Goal: Task Accomplishment & Management: Manage account settings

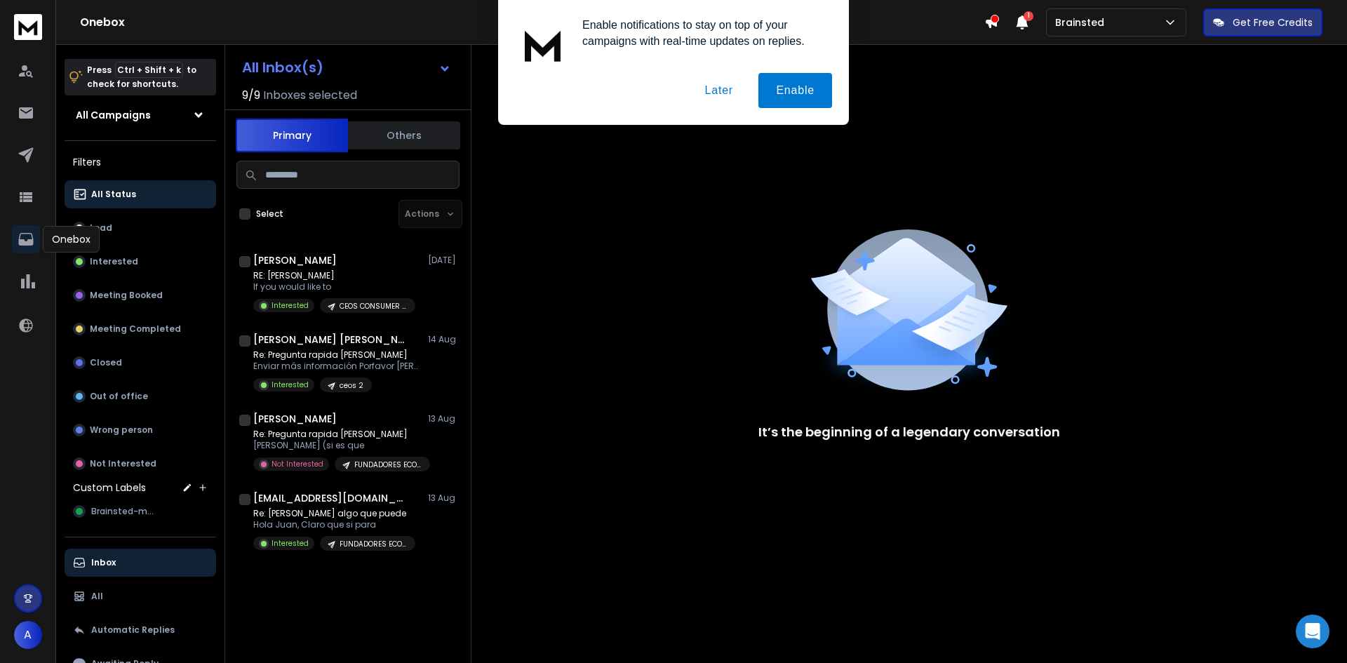
click at [34, 243] on link at bounding box center [26, 239] width 28 height 28
click at [25, 187] on link at bounding box center [26, 197] width 28 height 28
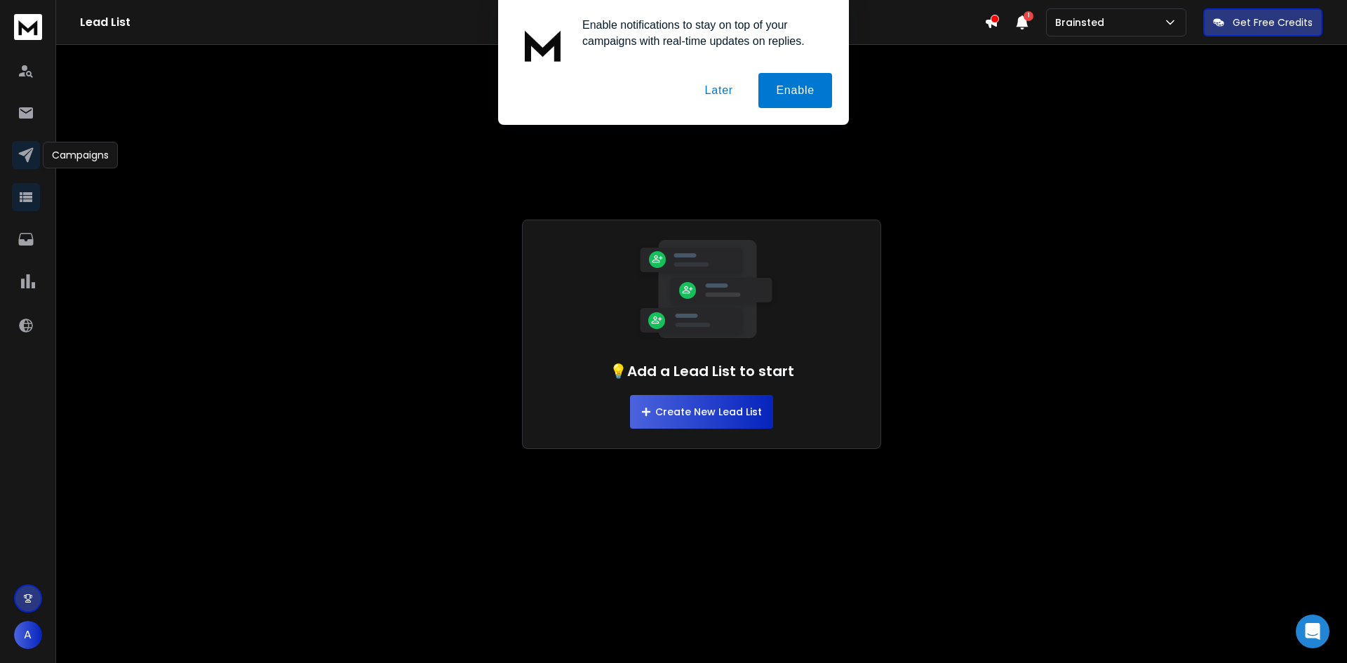
click at [25, 156] on icon at bounding box center [25, 154] width 15 height 15
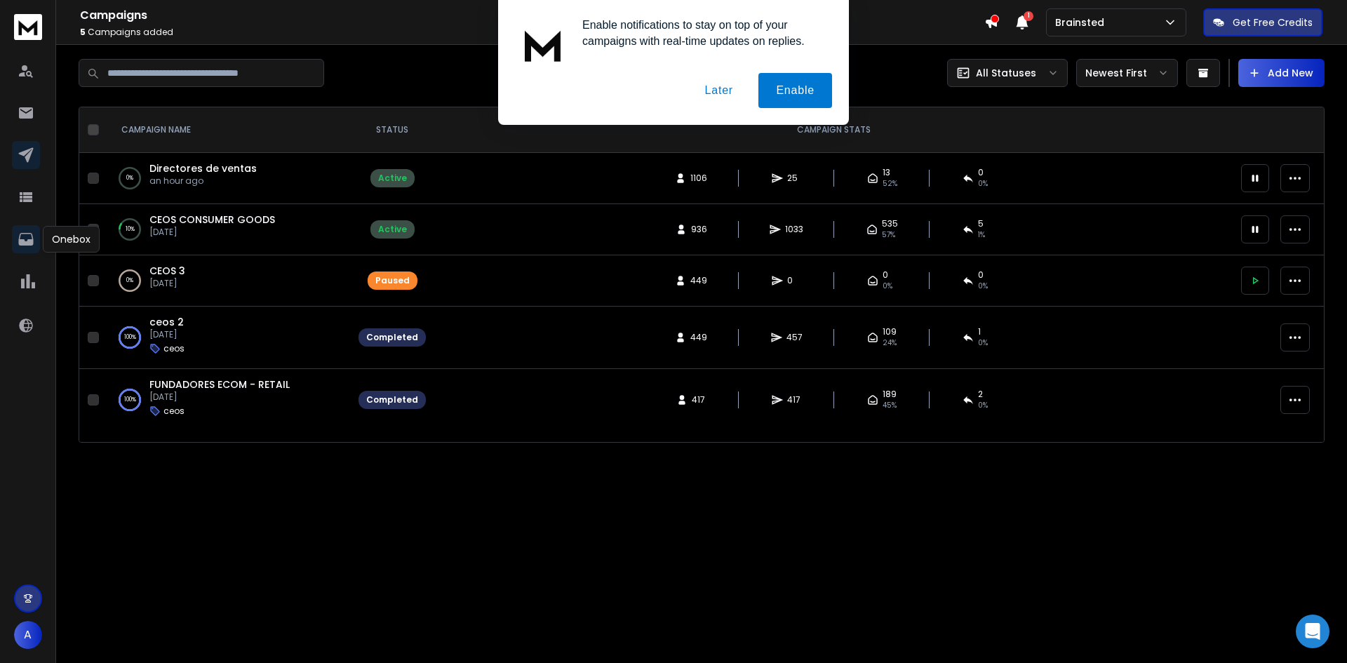
click at [29, 234] on icon at bounding box center [25, 239] width 15 height 13
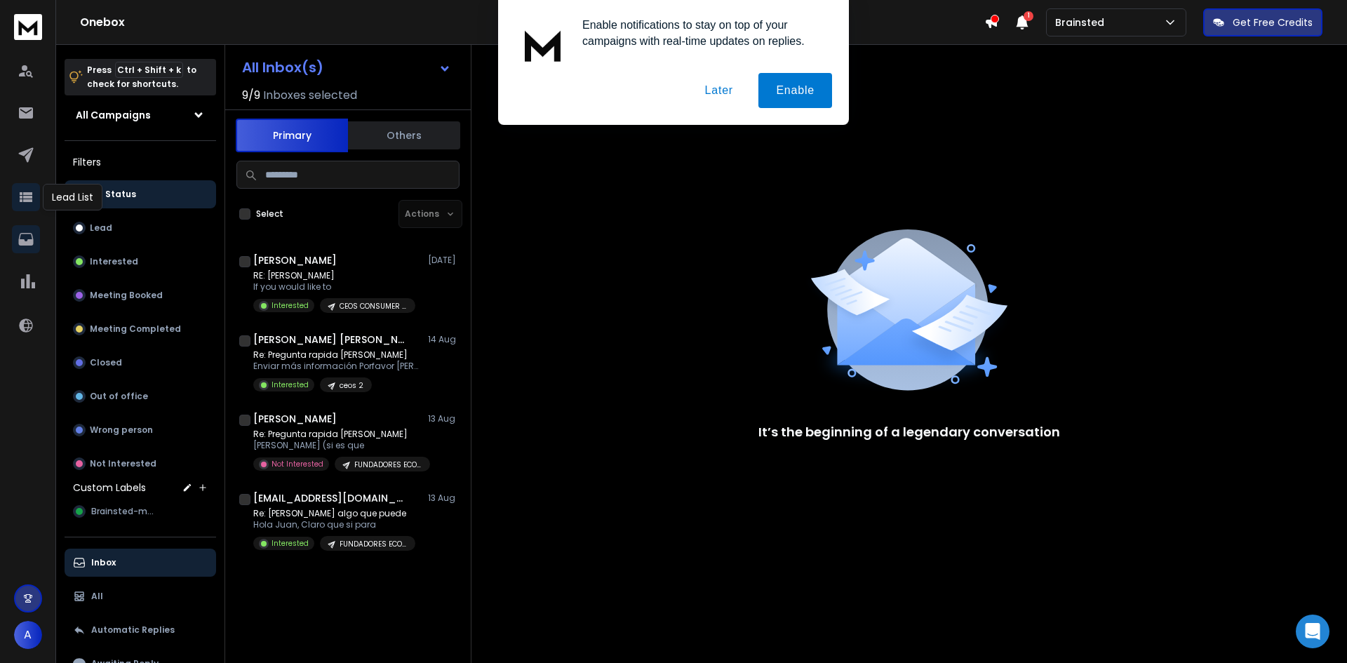
click at [26, 185] on link at bounding box center [26, 197] width 28 height 28
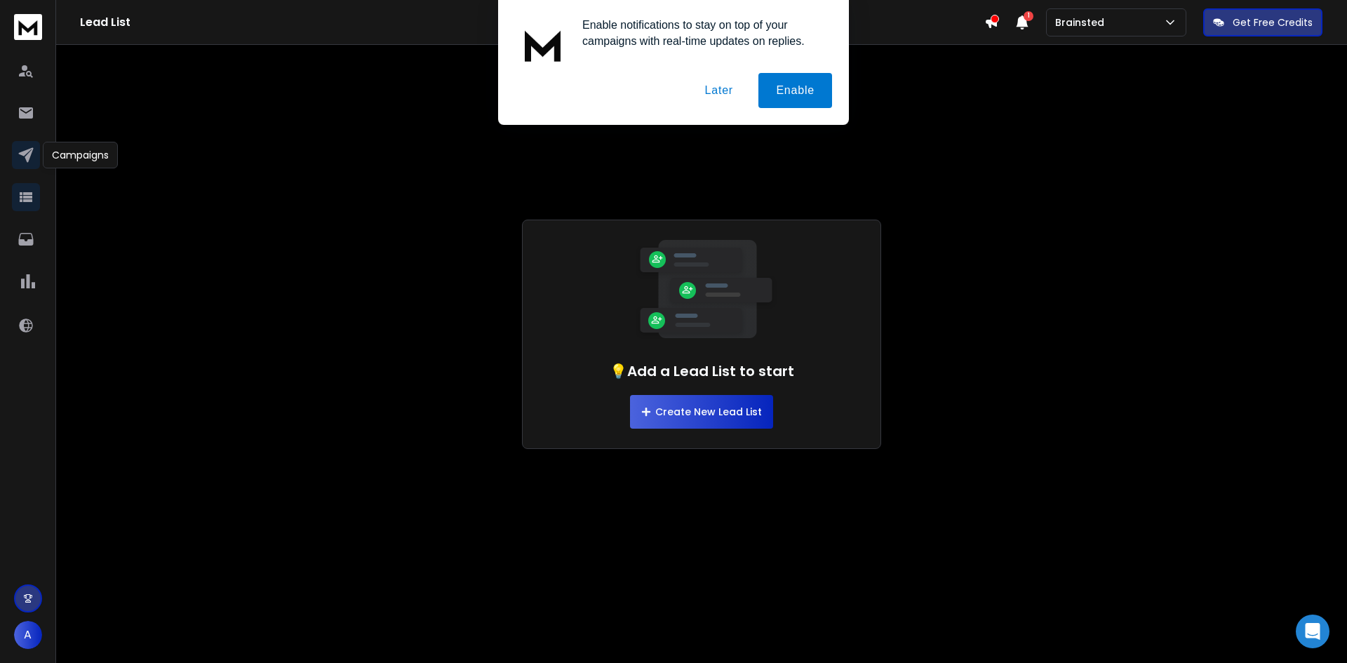
click at [25, 154] on icon at bounding box center [25, 154] width 15 height 15
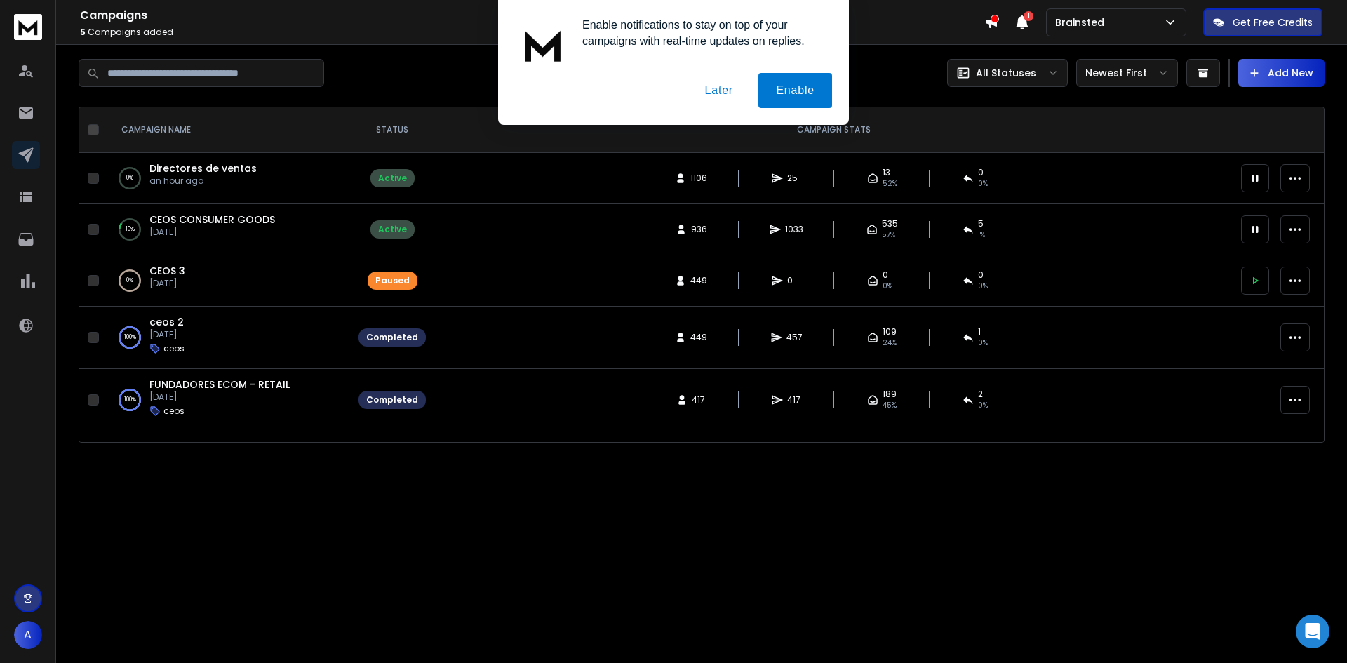
click at [17, 113] on div "Enable notifications to stay on top of your campaigns with real-time updates on…" at bounding box center [673, 62] width 1347 height 125
click at [18, 113] on div "Enable notifications to stay on top of your campaigns with real-time updates on…" at bounding box center [673, 62] width 1347 height 125
click at [34, 117] on div "Enable notifications to stay on top of your campaigns with real-time updates on…" at bounding box center [673, 62] width 1347 height 125
click at [810, 96] on button "Enable" at bounding box center [795, 90] width 74 height 35
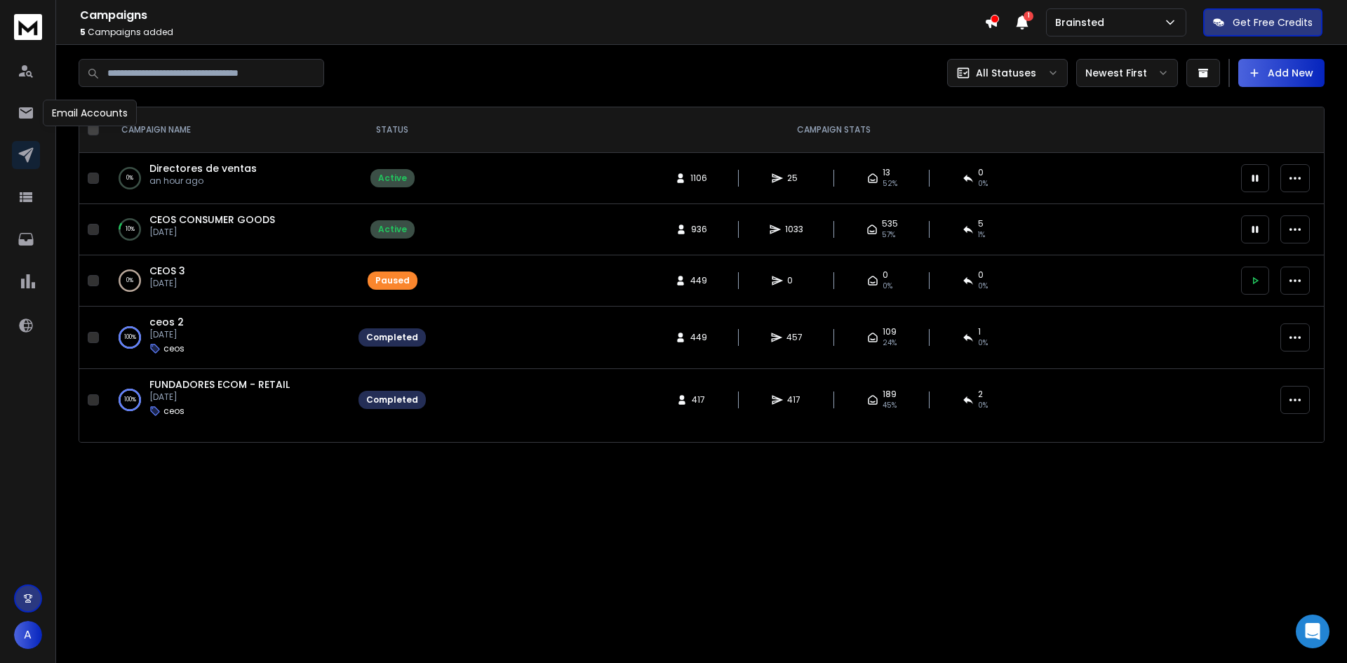
click at [11, 116] on div "A" at bounding box center [28, 331] width 56 height 663
click at [27, 109] on icon at bounding box center [26, 112] width 14 height 11
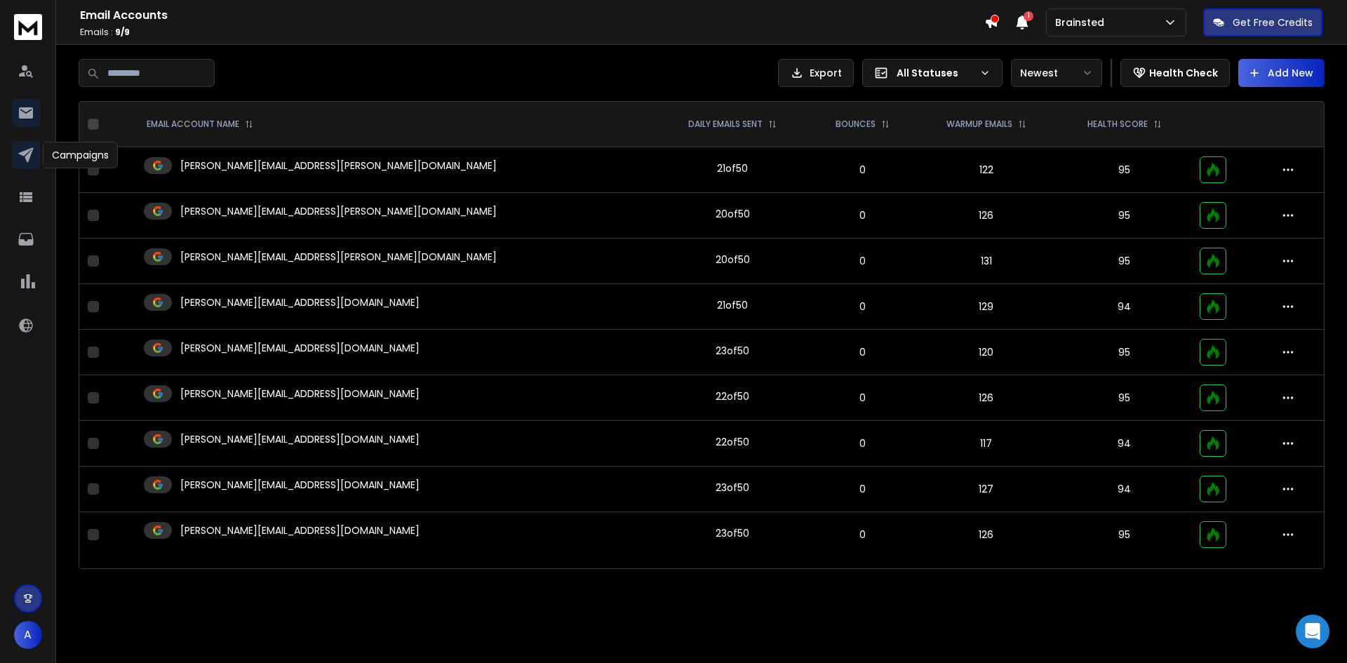
click at [28, 158] on icon at bounding box center [25, 154] width 15 height 15
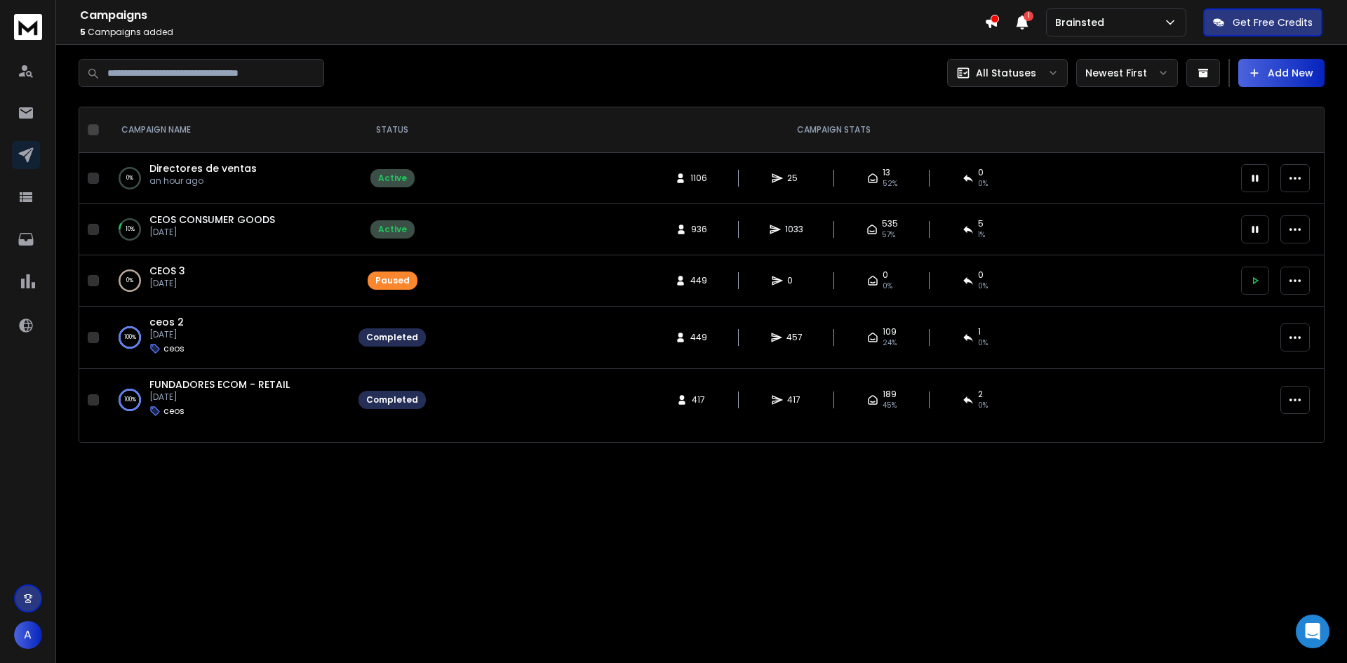
click at [198, 166] on span "Directores de ventas" at bounding box center [202, 168] width 107 height 14
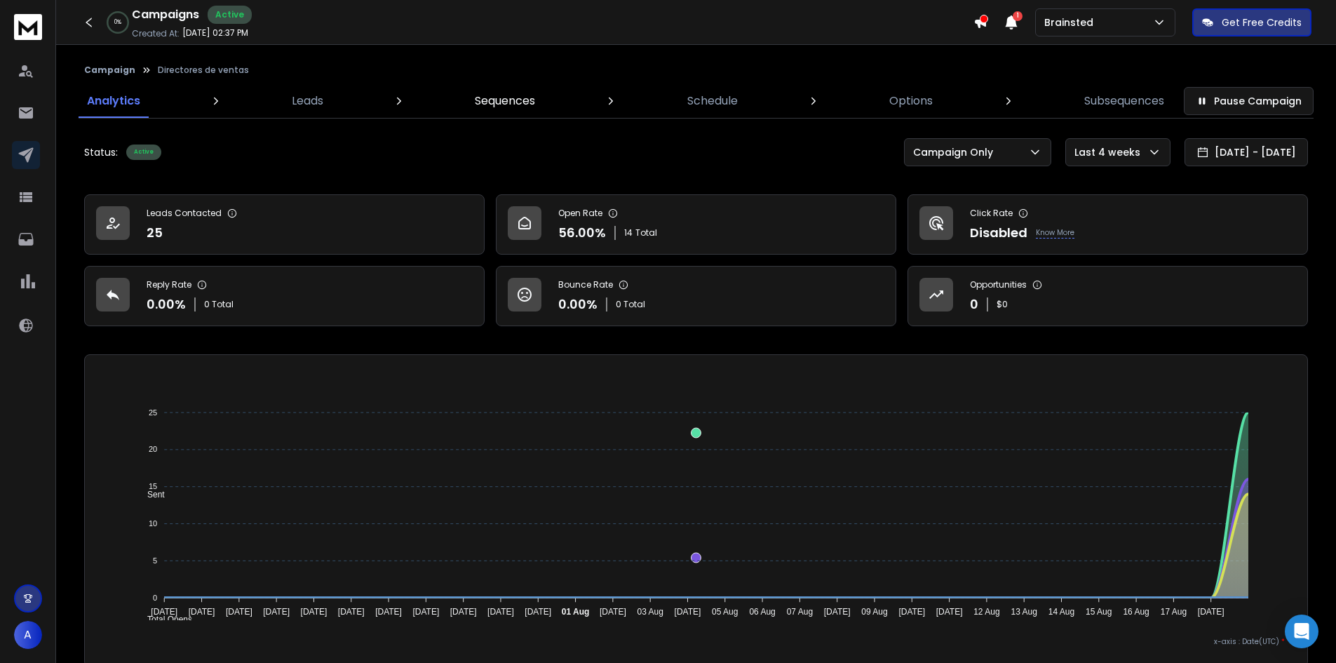
click at [494, 96] on p "Sequences" at bounding box center [505, 101] width 60 height 17
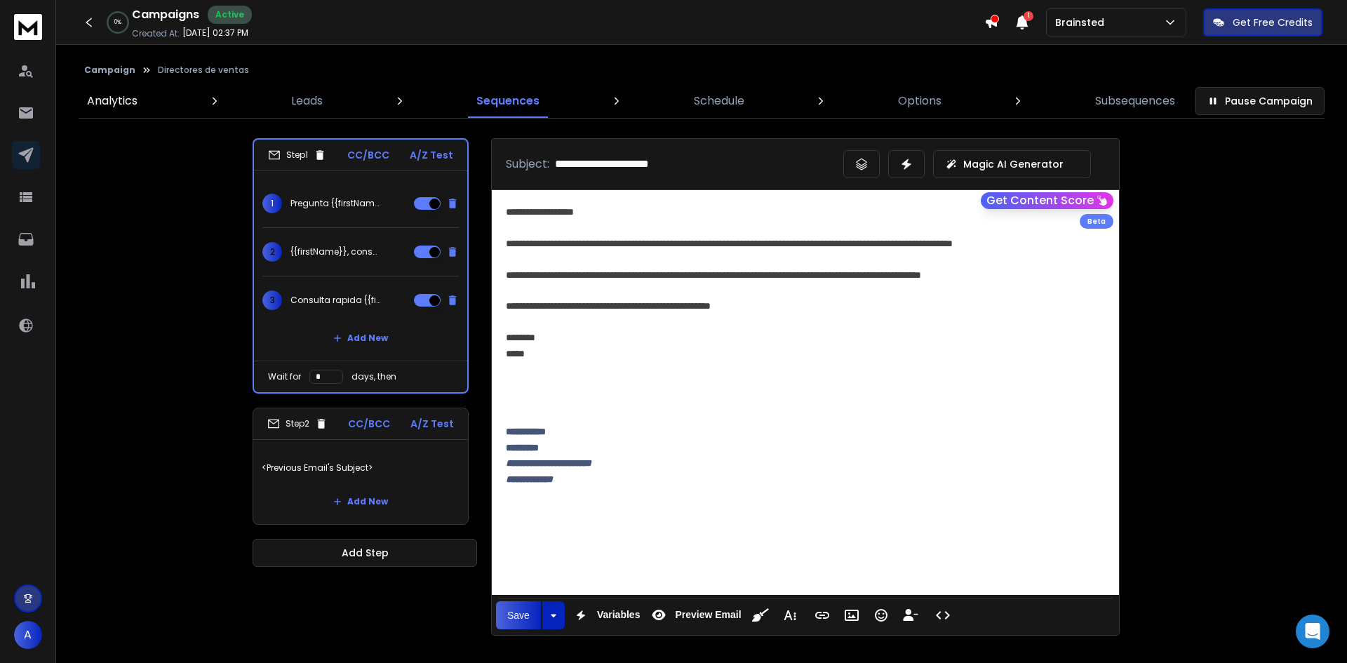
click at [97, 96] on p "Analytics" at bounding box center [112, 101] width 51 height 17
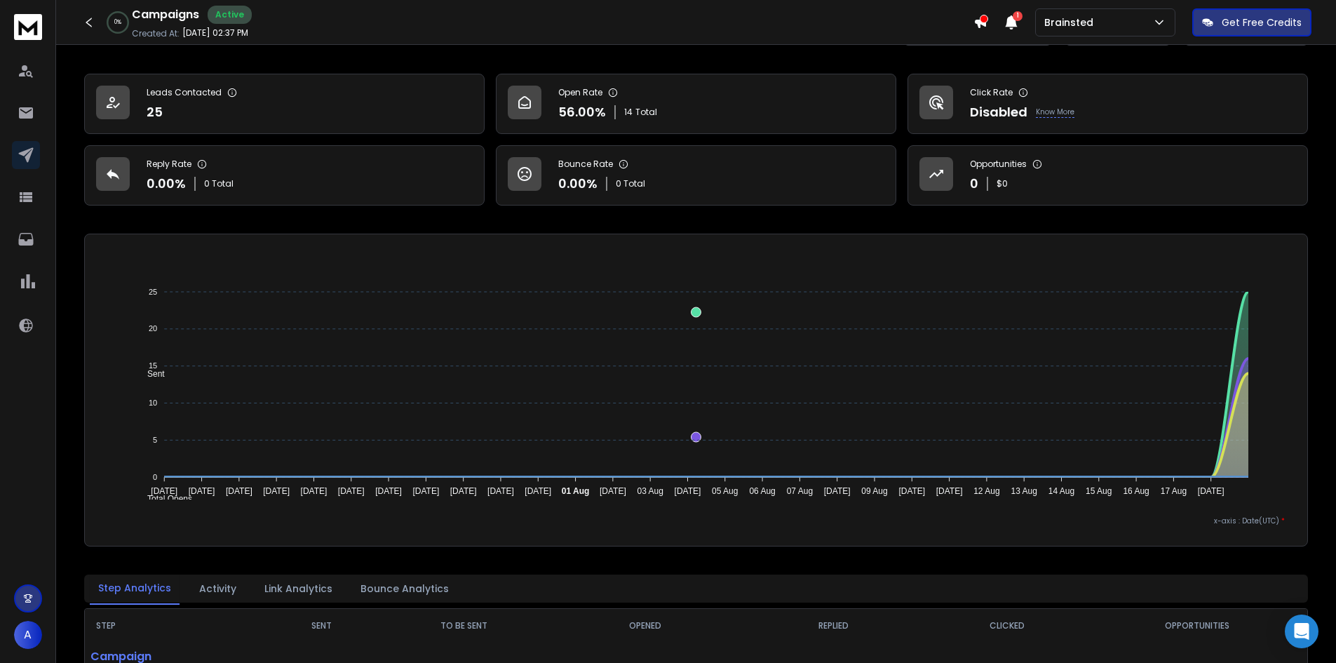
scroll to position [269, 0]
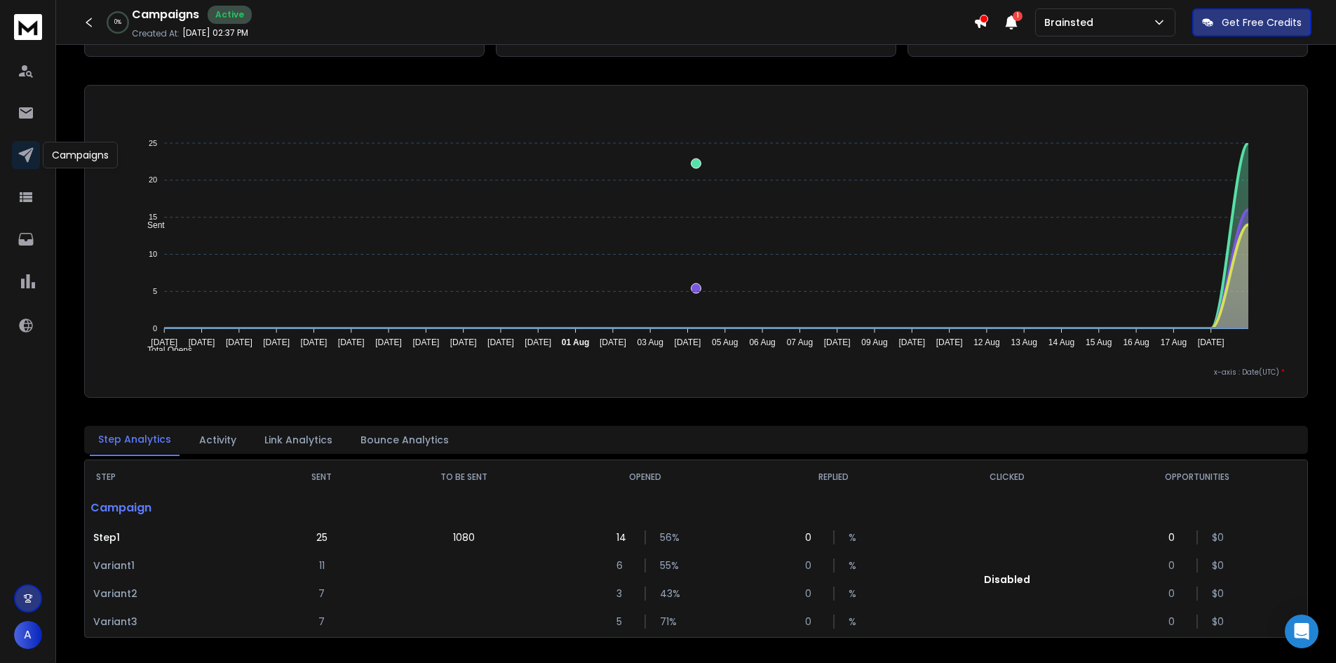
click at [21, 152] on icon at bounding box center [25, 154] width 15 height 15
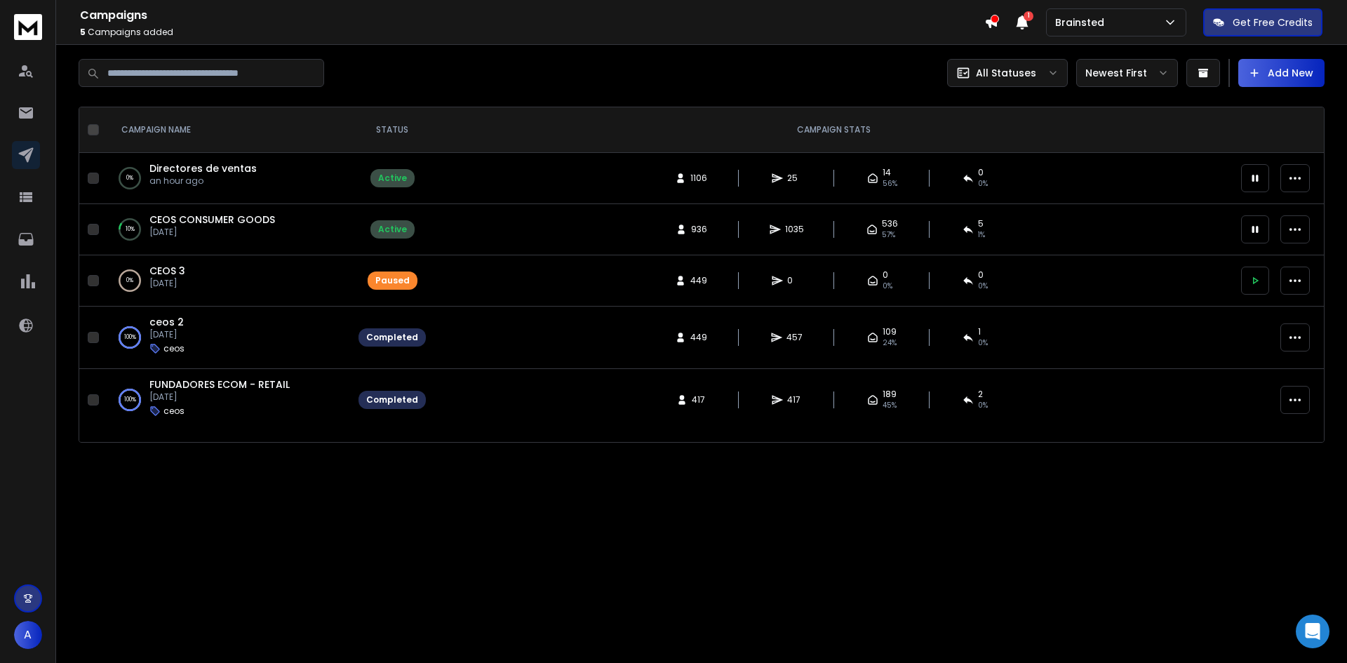
click at [196, 166] on span "Directores de ventas" at bounding box center [202, 168] width 107 height 14
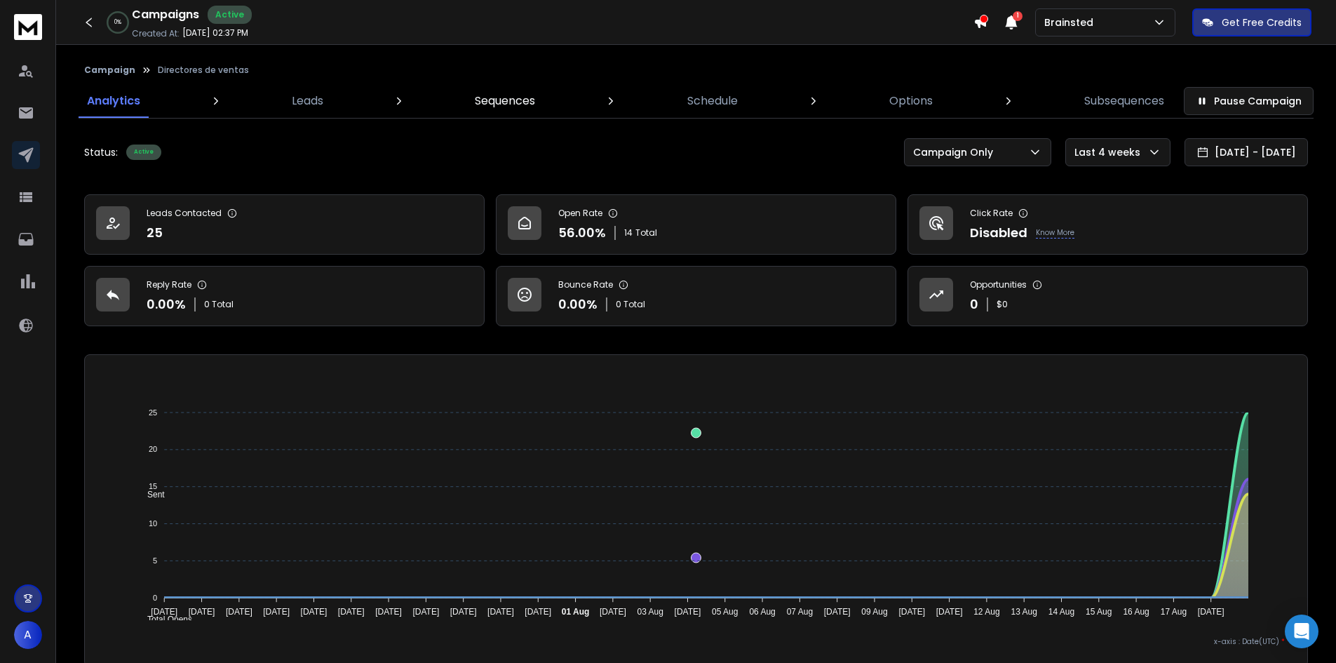
click at [523, 107] on p "Sequences" at bounding box center [505, 101] width 60 height 17
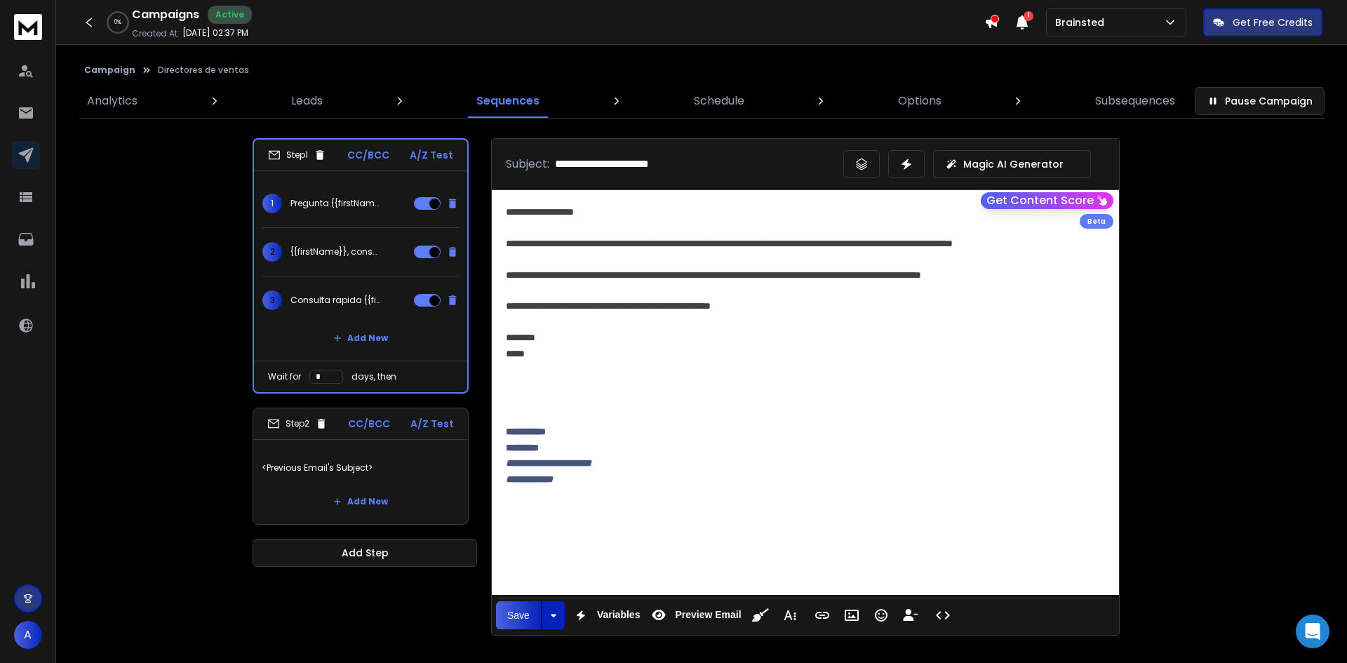
click at [340, 307] on div "3 Consulta rapida {{firstName}}" at bounding box center [321, 300] width 118 height 20
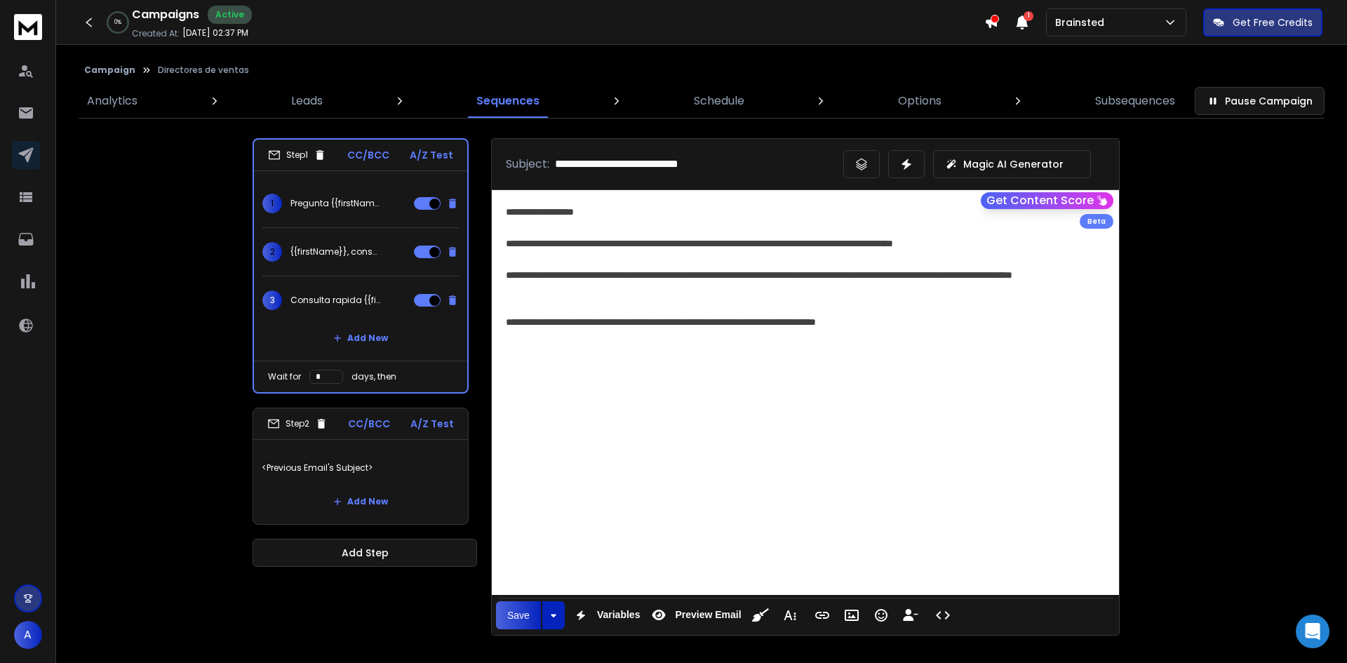
click at [699, 166] on input "**********" at bounding box center [692, 164] width 274 height 17
click at [326, 199] on p "Pregunta {{firstName}}" at bounding box center [335, 203] width 90 height 11
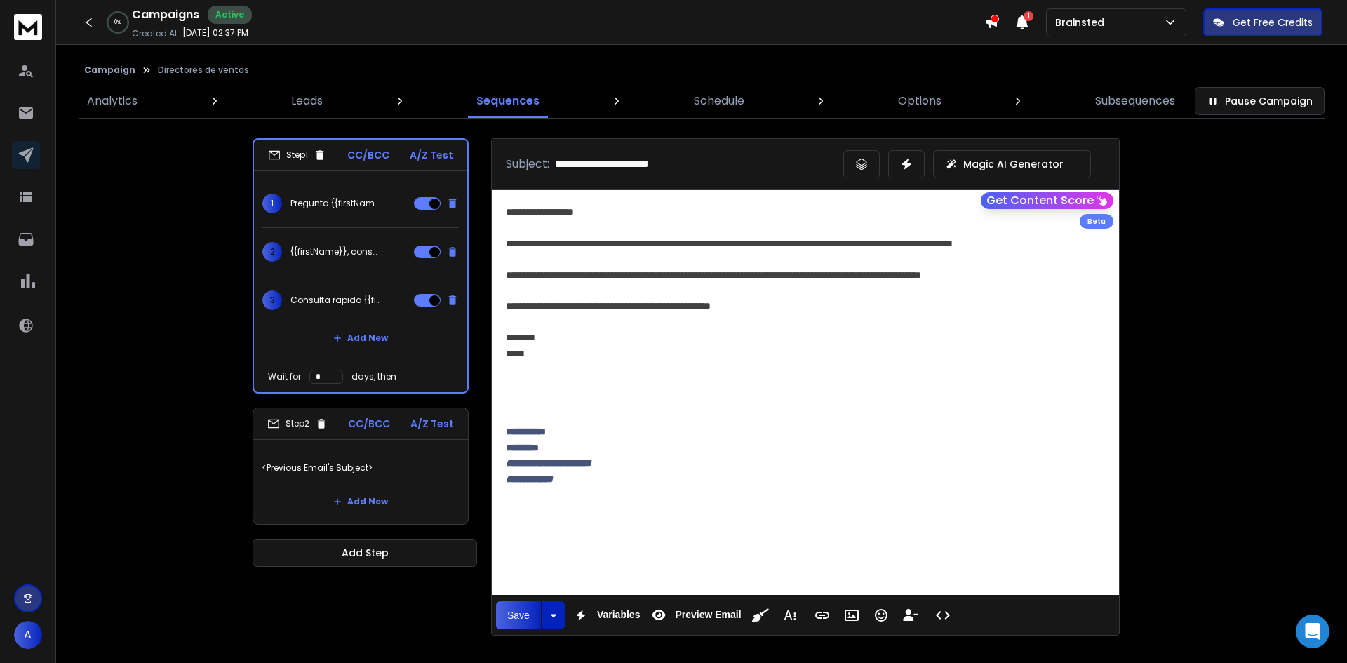
click at [605, 159] on input "**********" at bounding box center [692, 164] width 274 height 17
paste input "*******"
click at [343, 253] on p "{{firstName}}, consulta sobre {{companyName}}" at bounding box center [335, 251] width 90 height 11
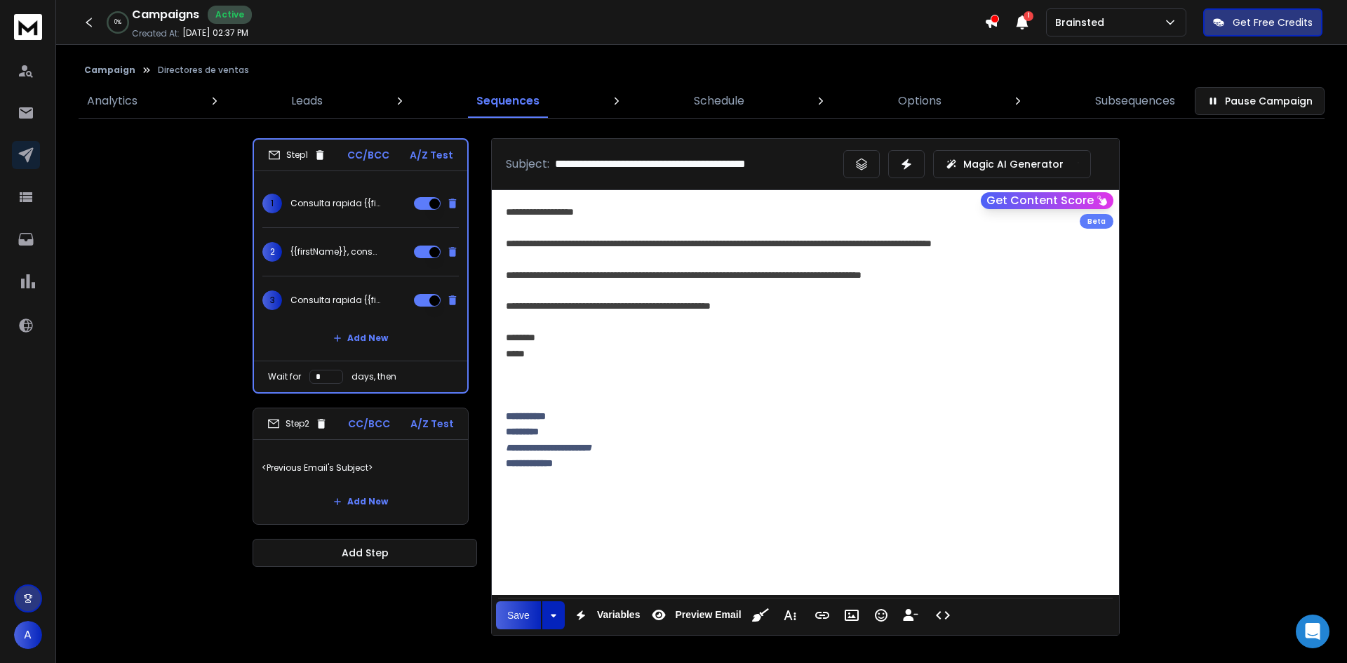
click at [343, 253] on p "{{firstName}}, consulta sobre {{companyName}}" at bounding box center [335, 251] width 90 height 11
click at [649, 171] on input "**********" at bounding box center [692, 164] width 274 height 17
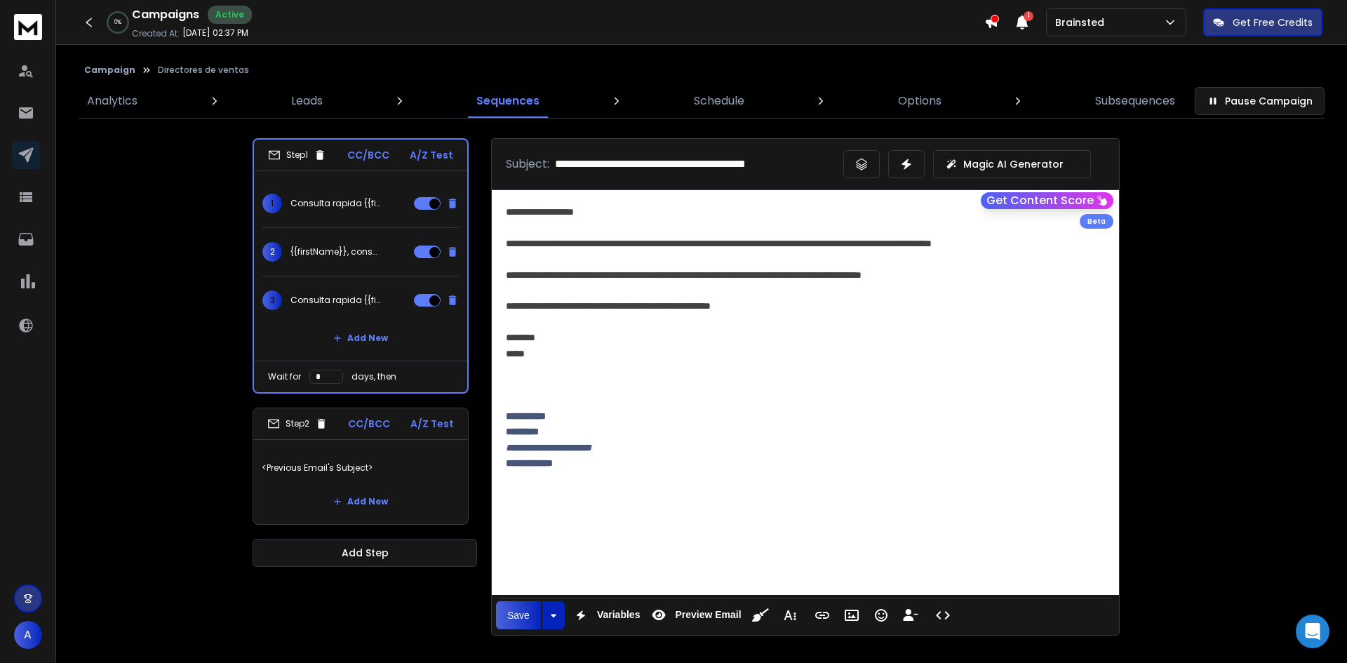
paste input
type input "**********"
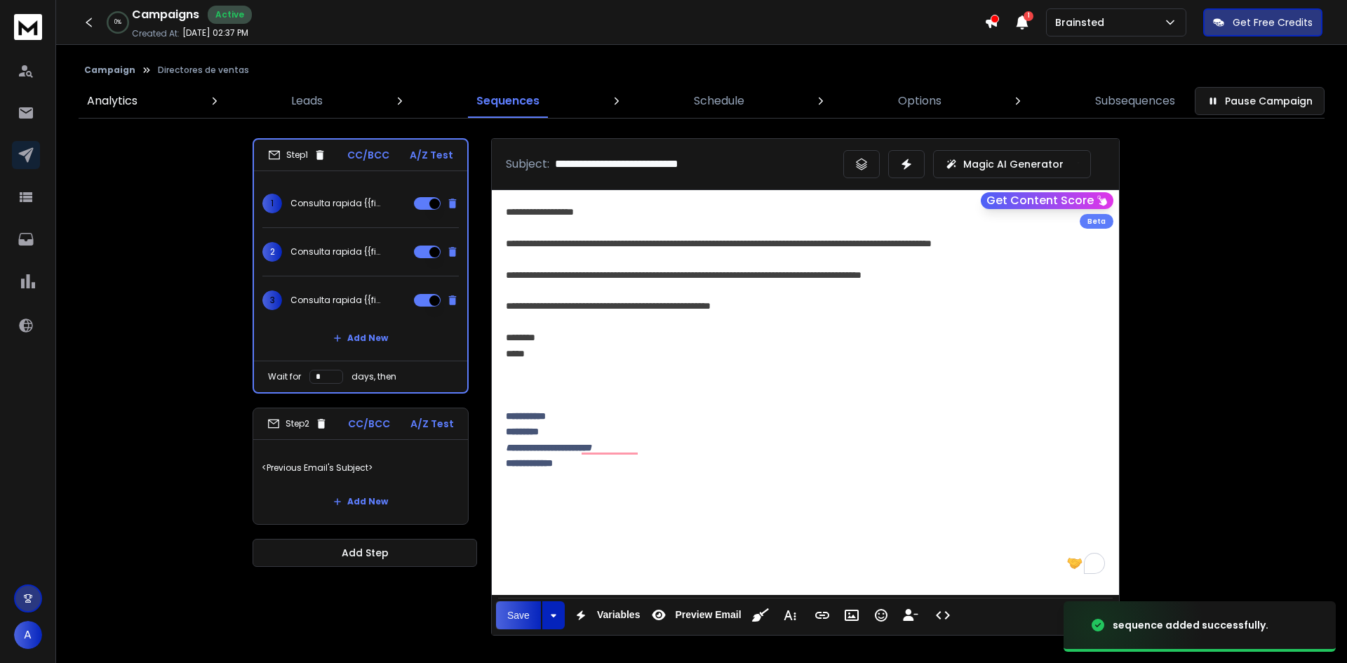
click at [106, 105] on p "Analytics" at bounding box center [112, 101] width 51 height 17
